Goal: Information Seeking & Learning: Check status

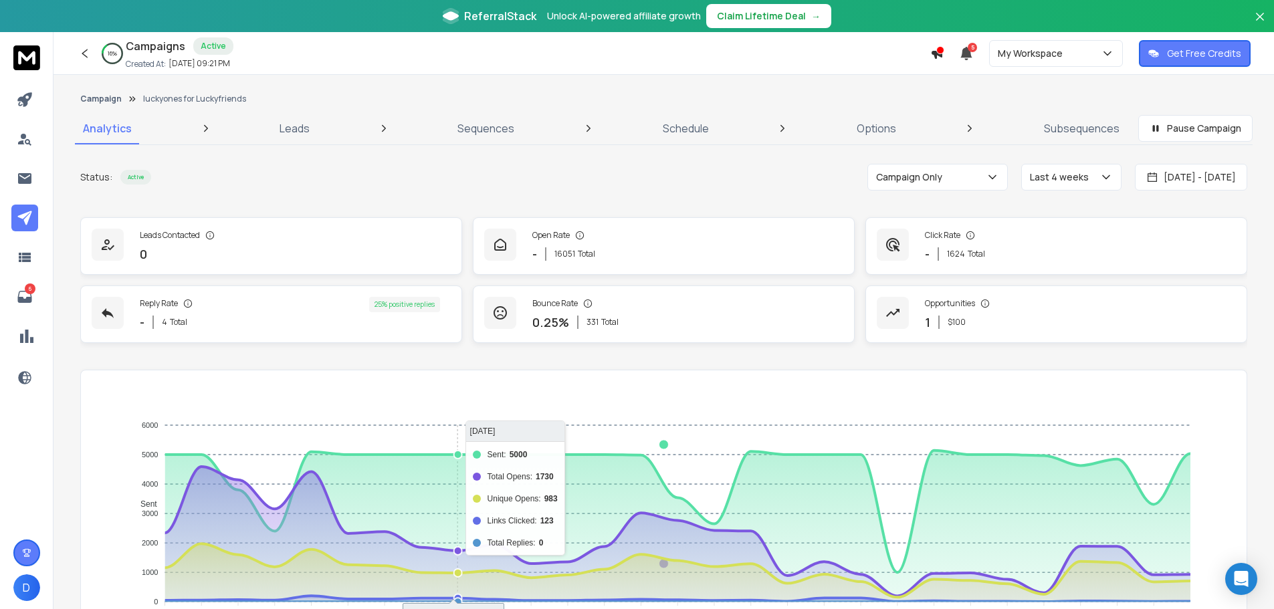
scroll to position [260, 0]
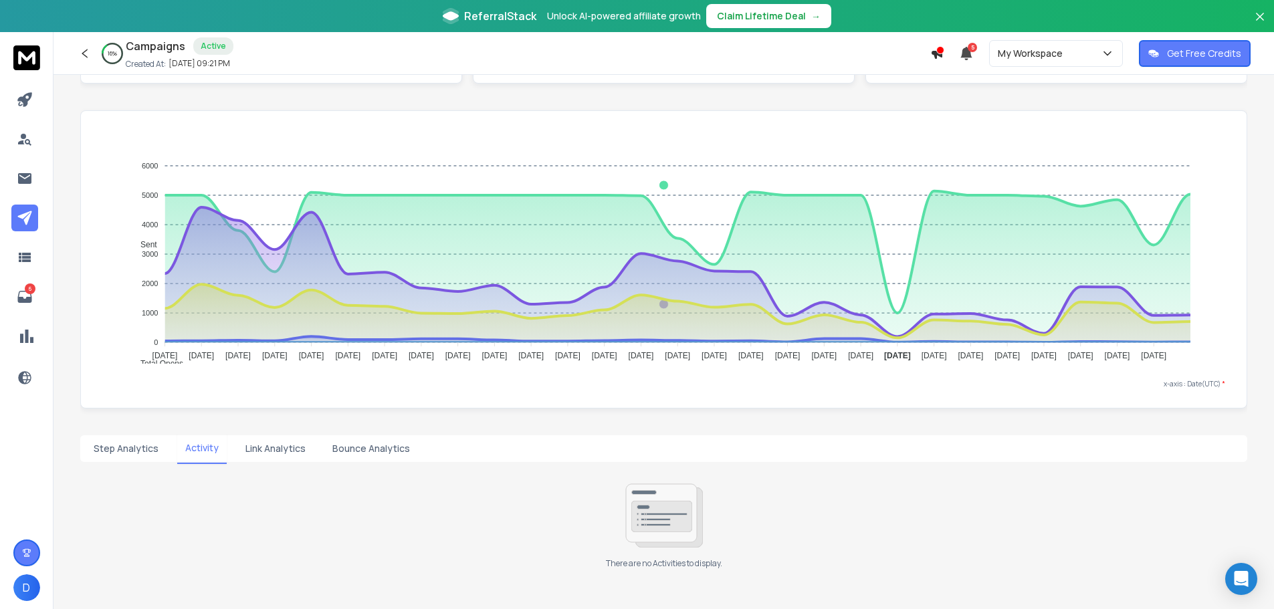
click at [122, 439] on button "Step Analytics" at bounding box center [126, 448] width 81 height 29
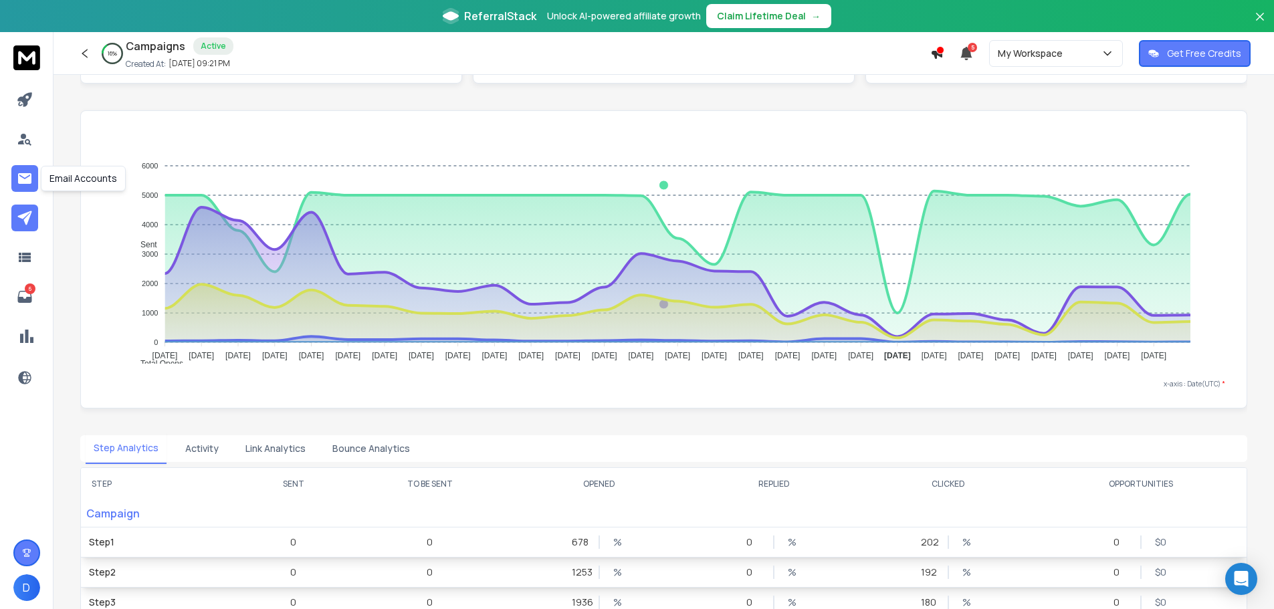
click at [24, 185] on icon at bounding box center [25, 179] width 16 height 16
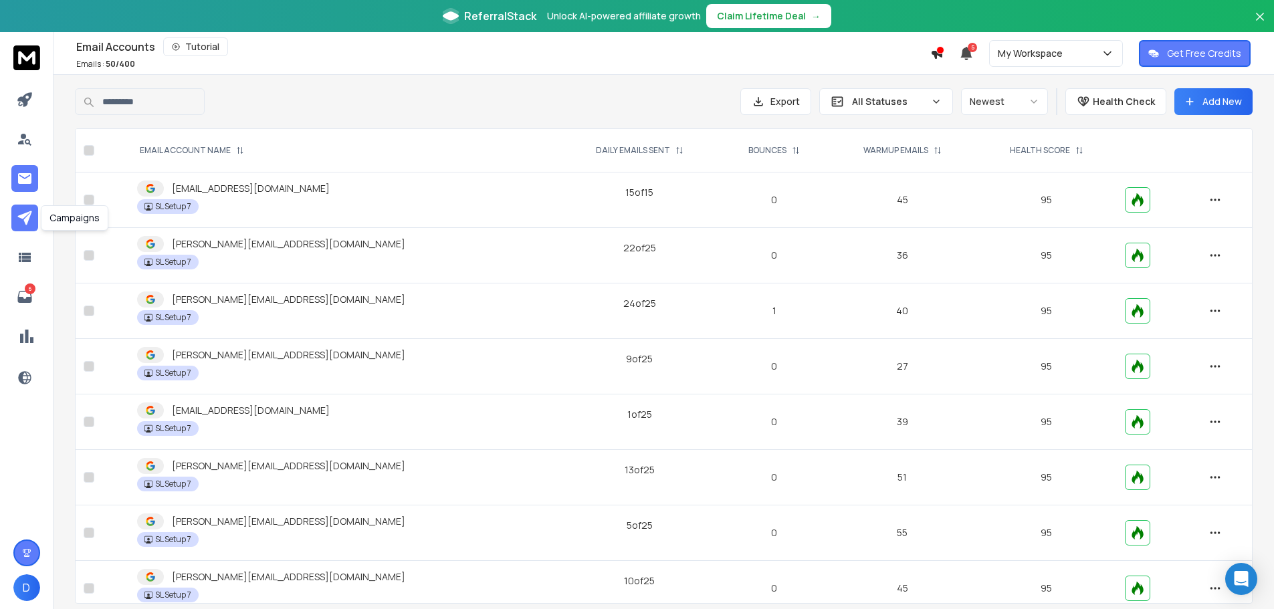
click at [29, 210] on link at bounding box center [24, 218] width 27 height 27
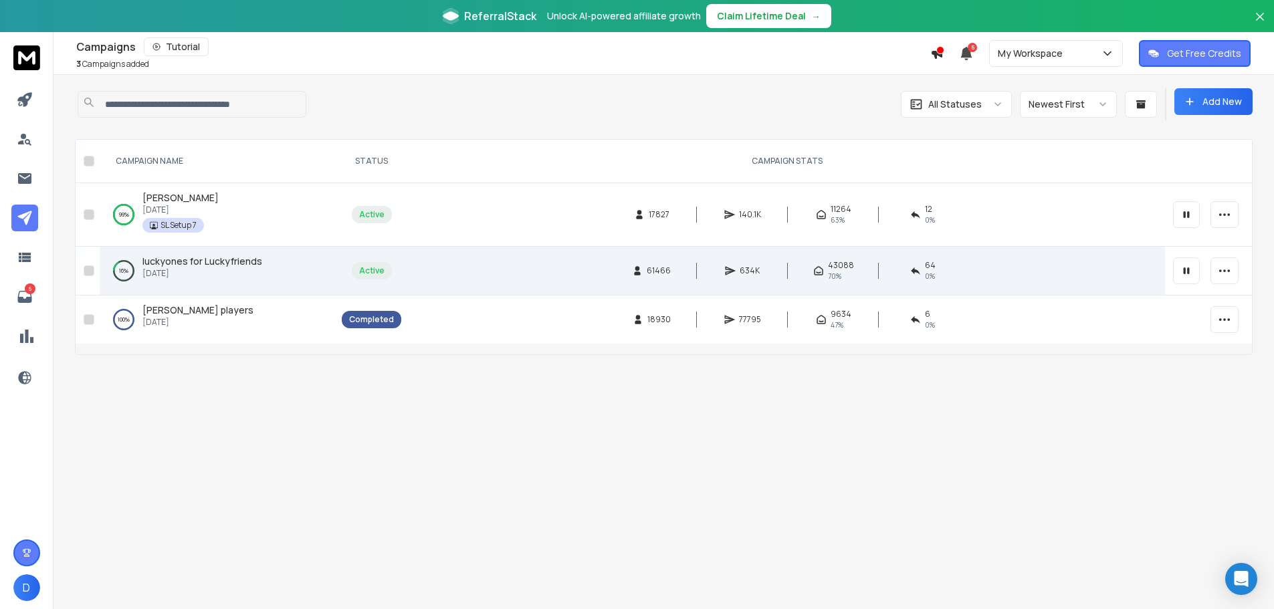
click at [292, 274] on div "16 % luckyones for Luckyfriends [DATE]" at bounding box center [216, 271] width 207 height 32
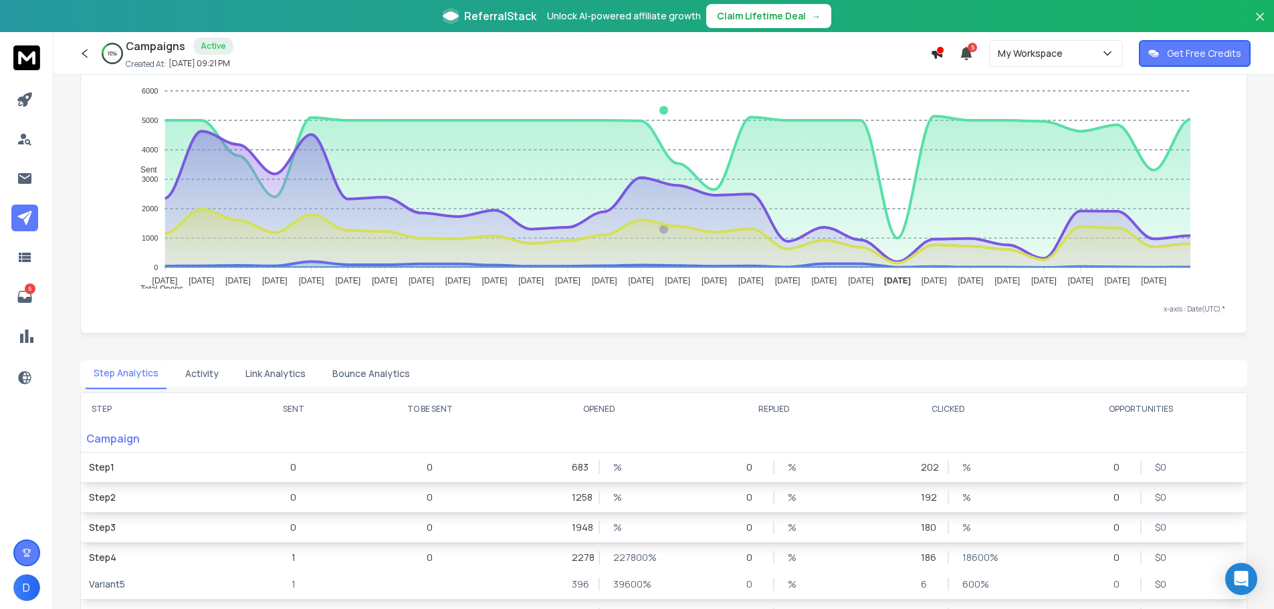
scroll to position [260, 0]
